Goal: Task Accomplishment & Management: Manage account settings

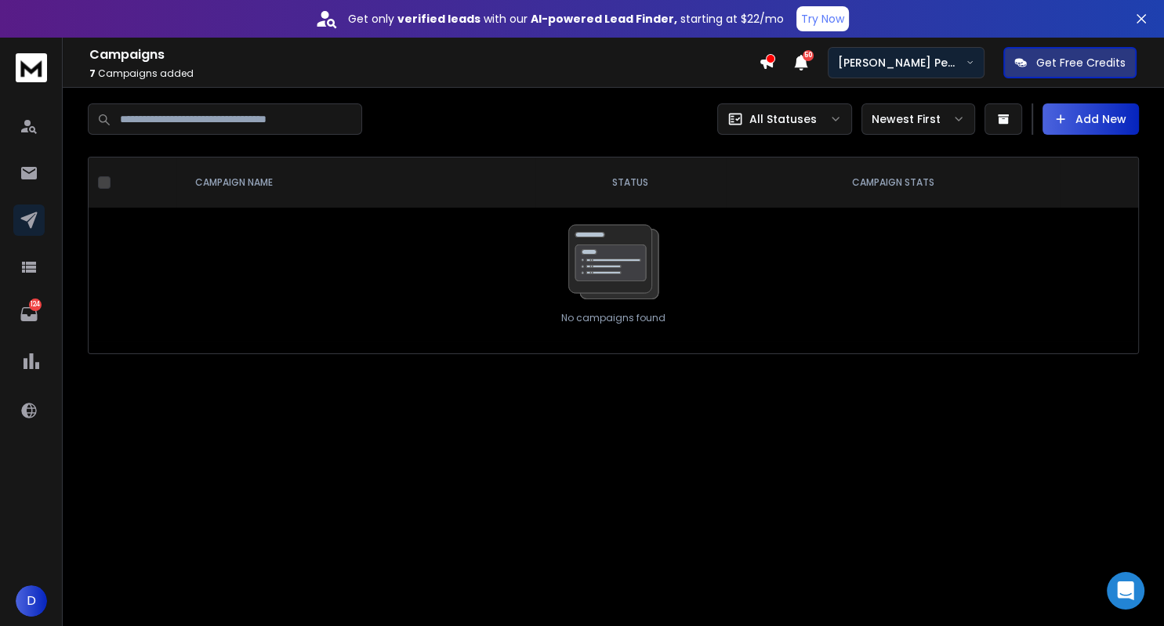
click at [923, 59] on p "[PERSON_NAME] Personal WorkSpace" at bounding box center [902, 63] width 128 height 16
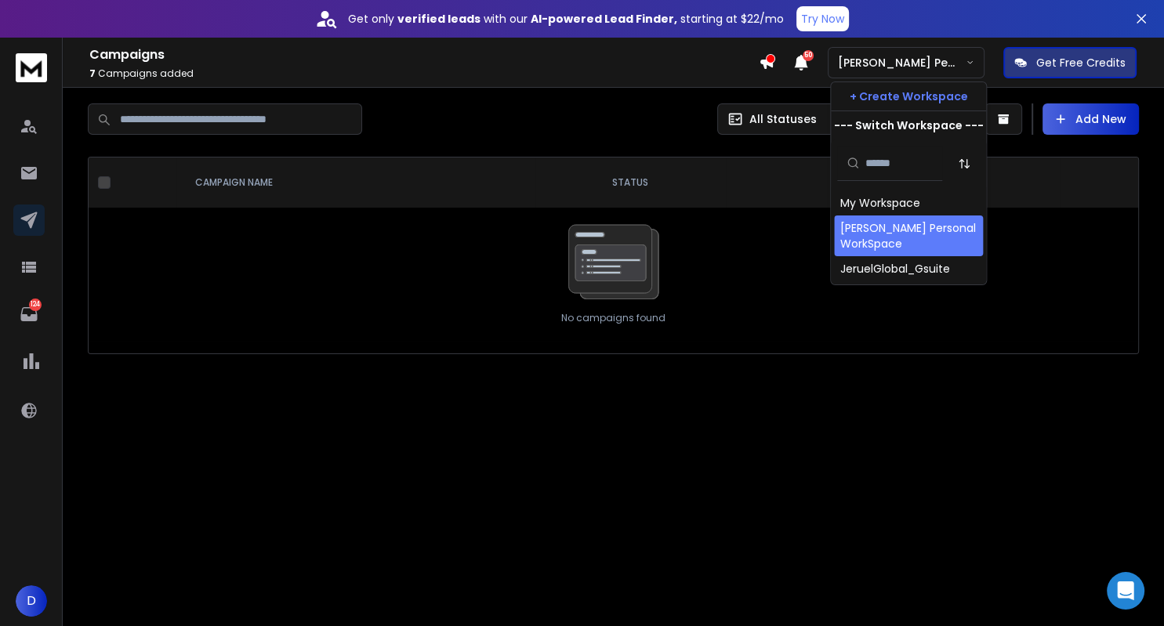
click at [894, 234] on div "[PERSON_NAME] Personal WorkSpace" at bounding box center [908, 235] width 136 height 31
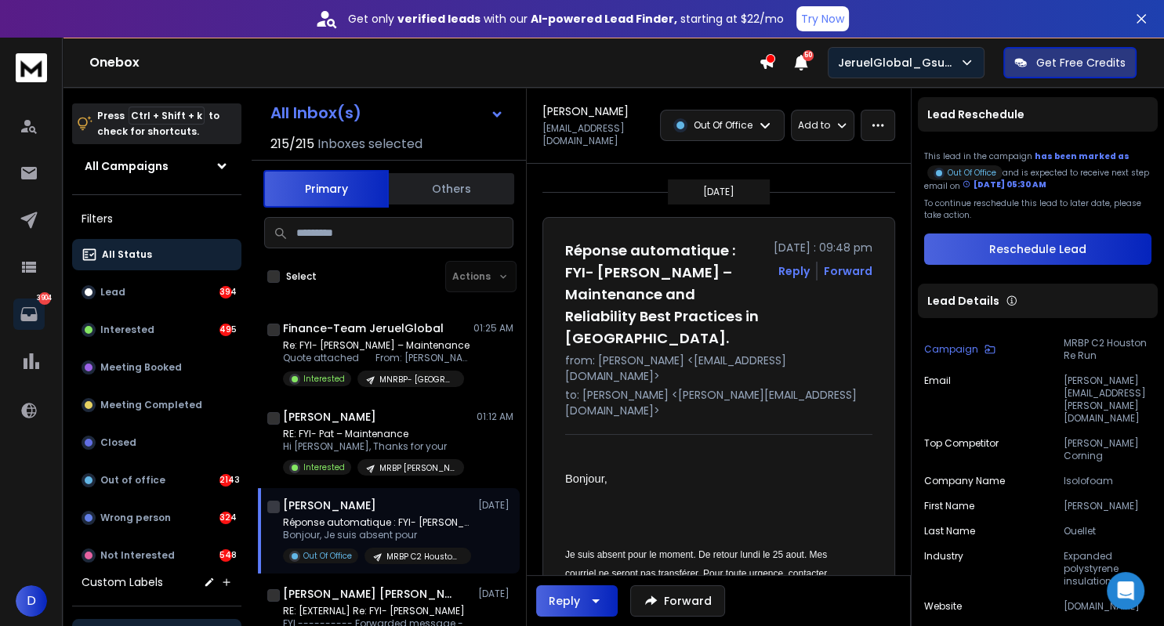
click at [912, 61] on p "JeruelGlobal_Gsuite" at bounding box center [898, 63] width 121 height 16
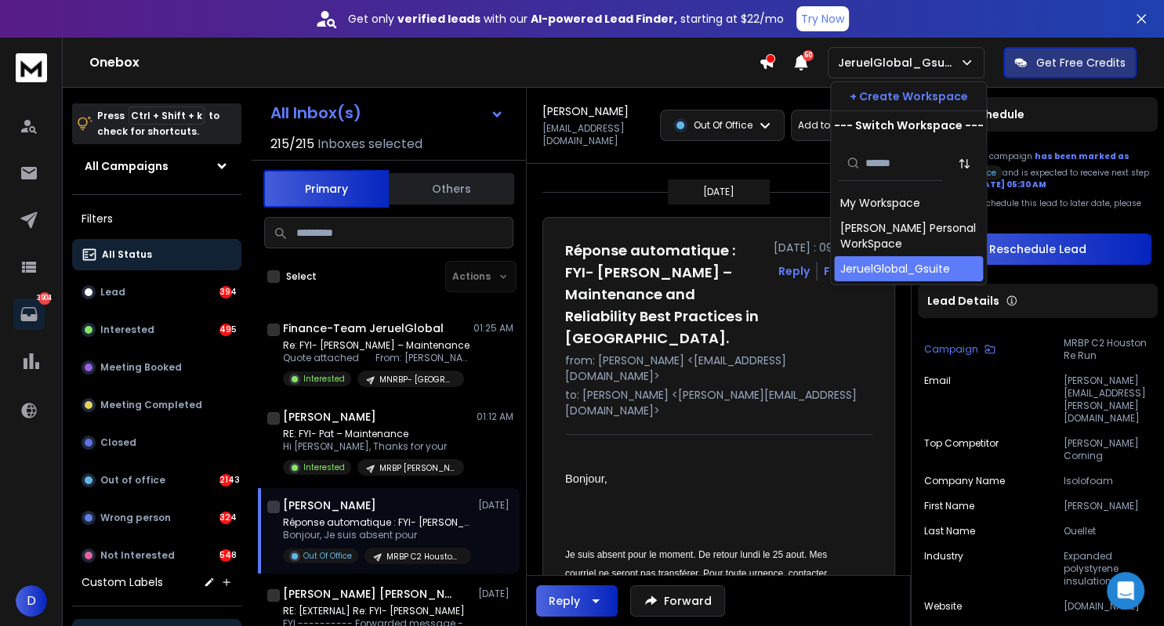
click at [883, 267] on div "JeruelGlobal_Gsuite" at bounding box center [895, 269] width 110 height 16
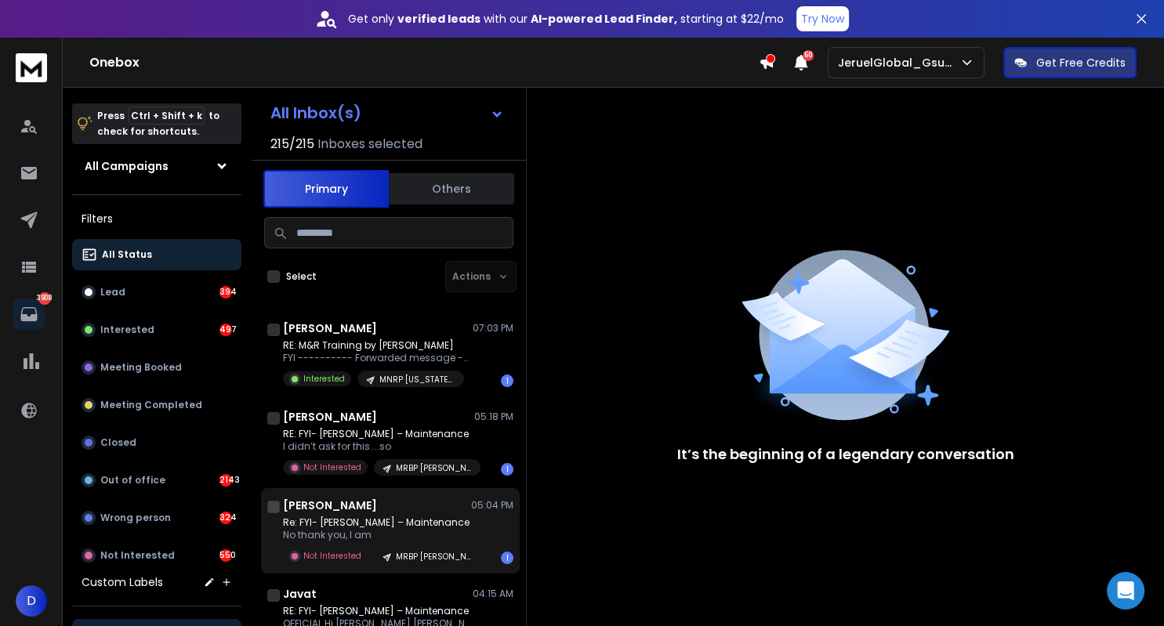
click at [401, 528] on p "Re: FYI- Garry – Maintenance" at bounding box center [377, 523] width 188 height 13
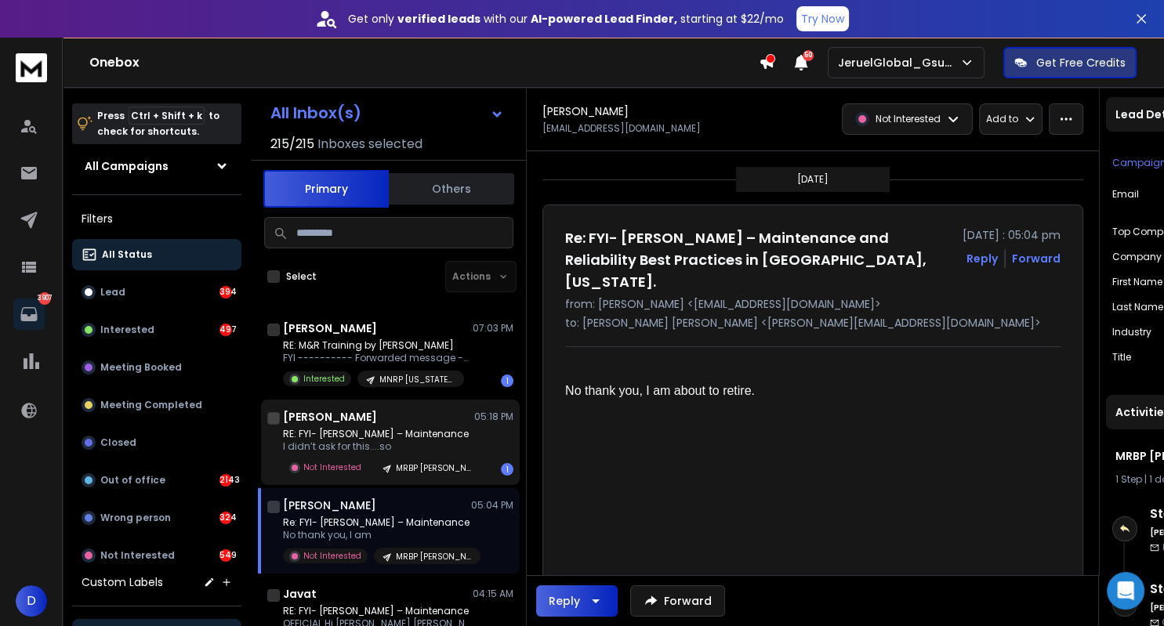
click at [382, 443] on p "I didn’t ask for this....so" at bounding box center [377, 446] width 188 height 13
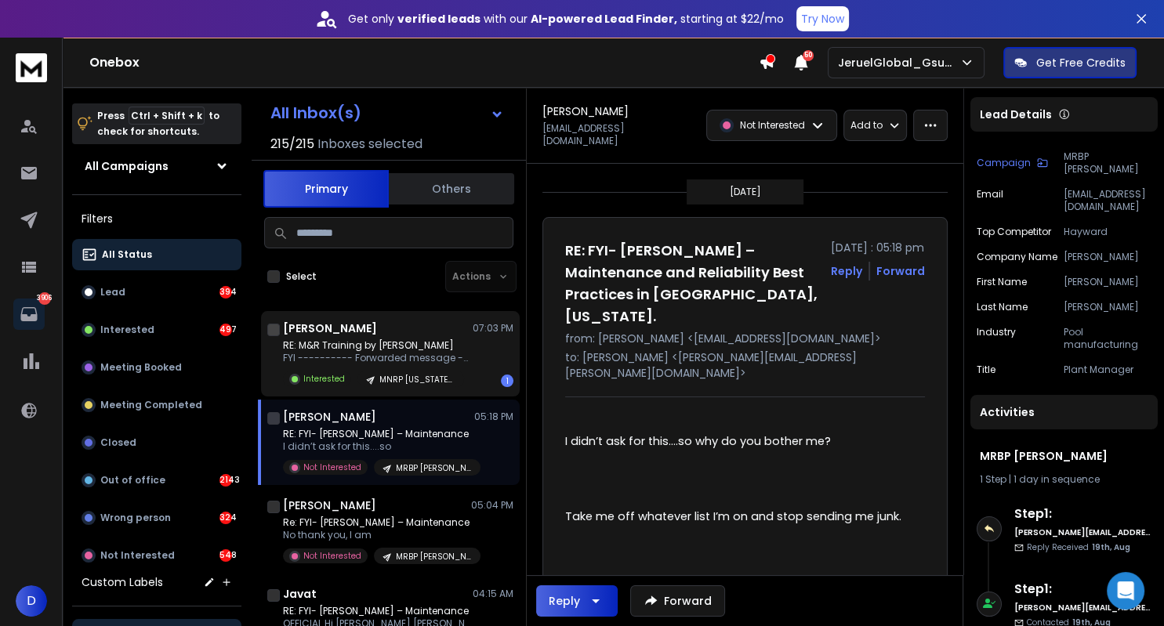
click at [399, 328] on div "Frances Hall 07:03 PM" at bounding box center [398, 329] width 230 height 16
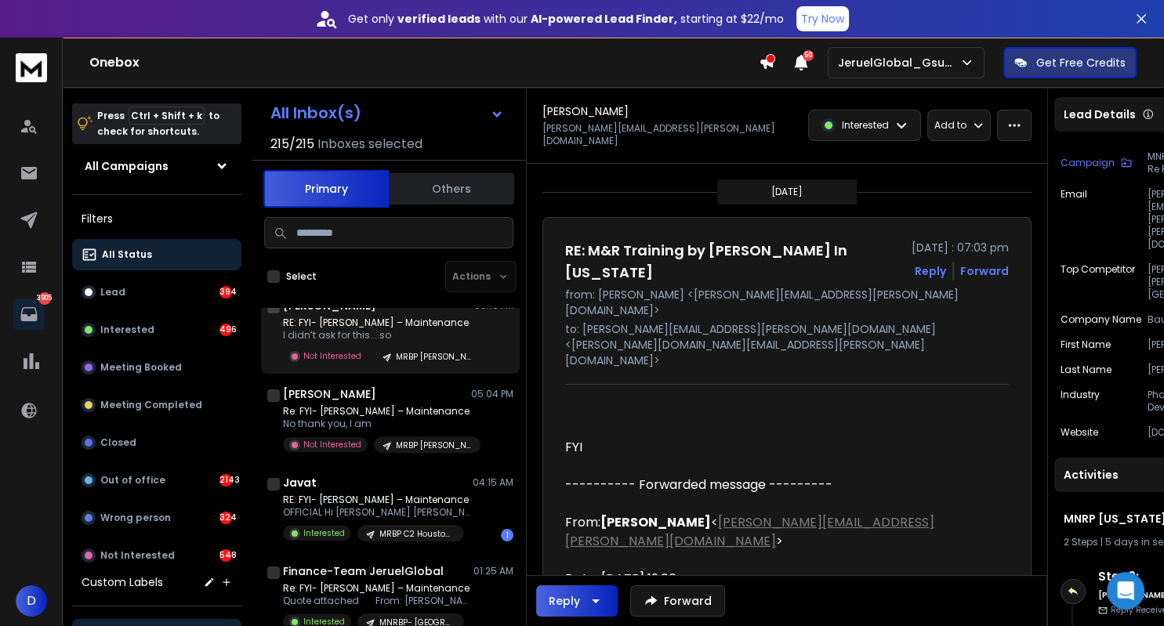
scroll to position [210, 0]
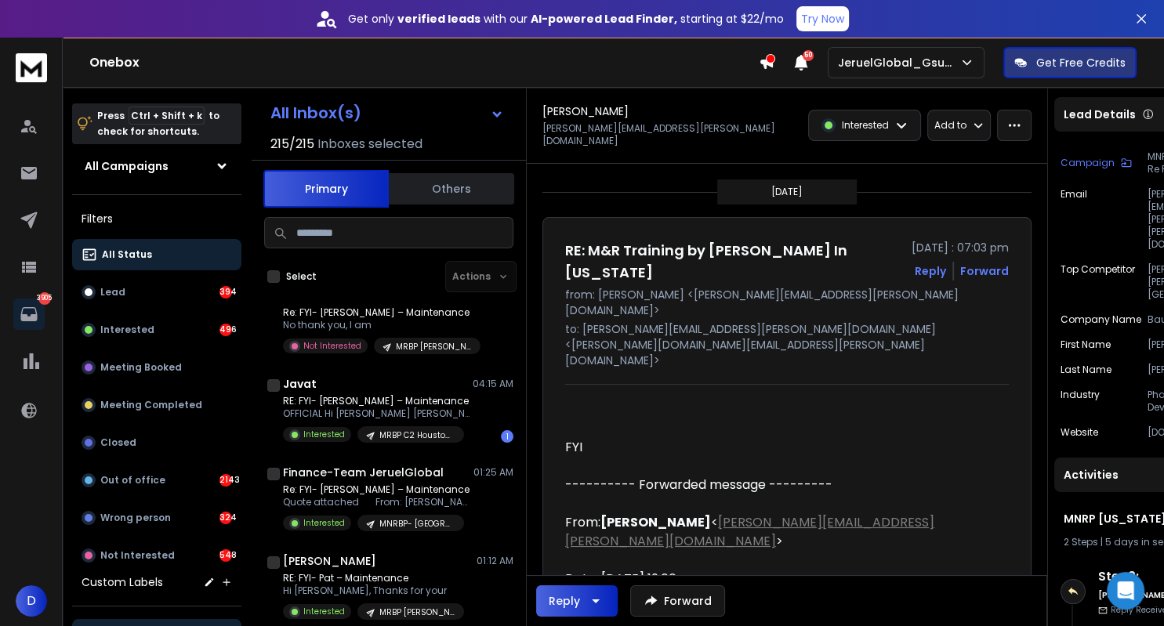
click at [418, 430] on p "MRBP C2 Houston Re Run" at bounding box center [416, 436] width 75 height 12
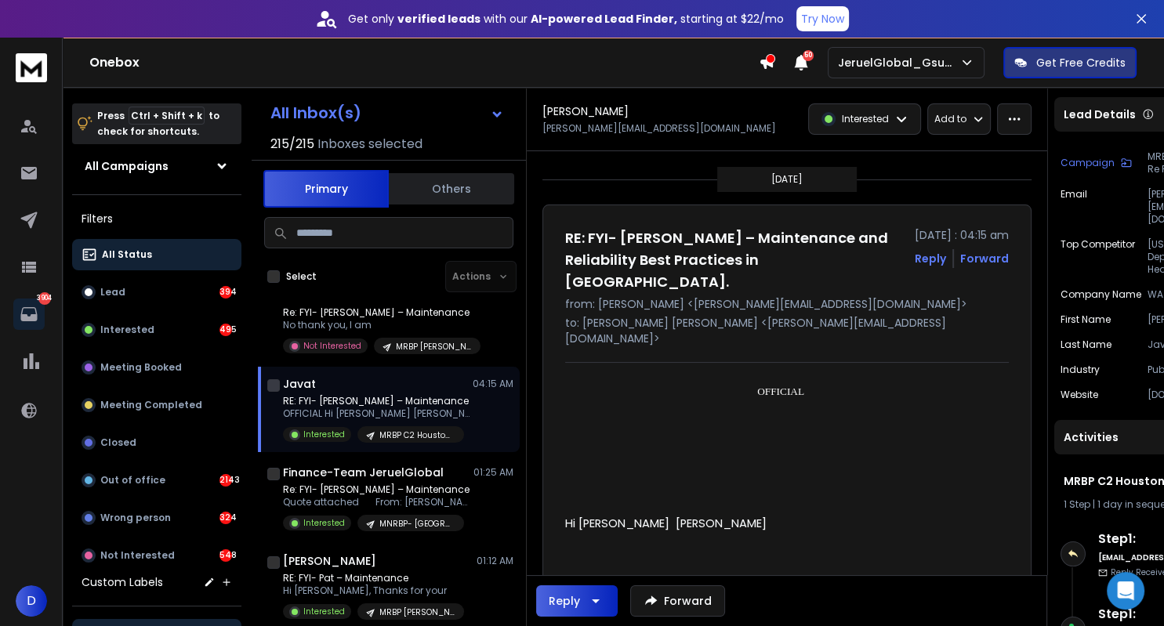
scroll to position [316, 0]
